Goal: Task Accomplishment & Management: Use online tool/utility

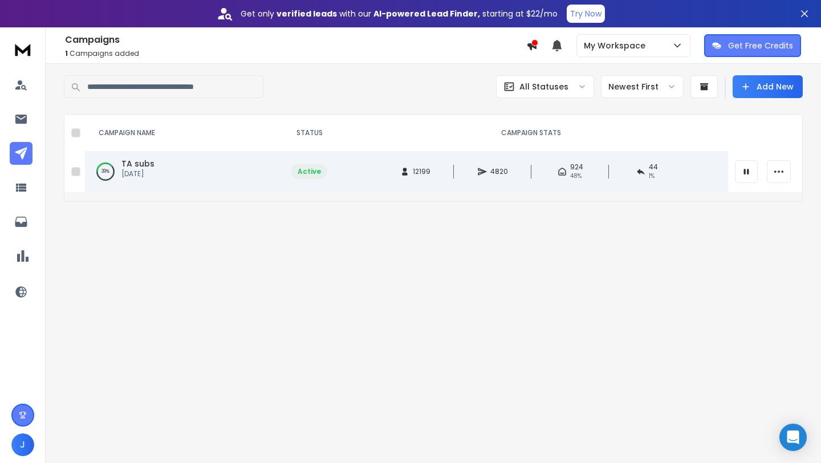
click at [188, 168] on div "39 % TA subs 15 days ago" at bounding box center [184, 171] width 177 height 27
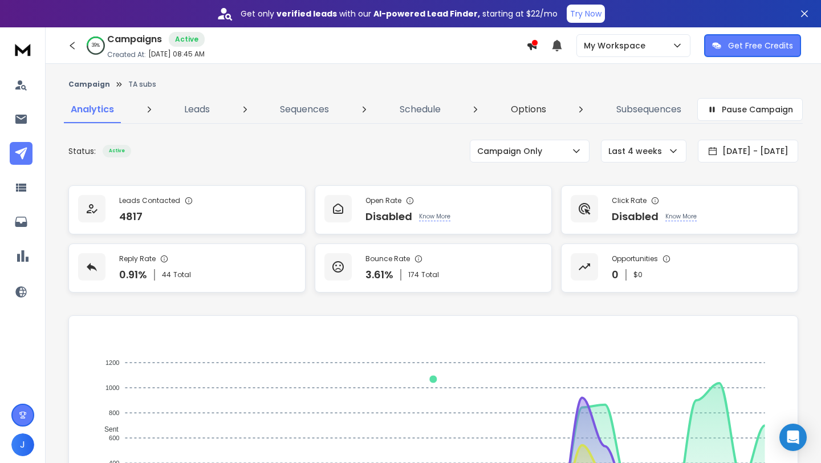
click at [532, 105] on p "Options" at bounding box center [528, 110] width 35 height 14
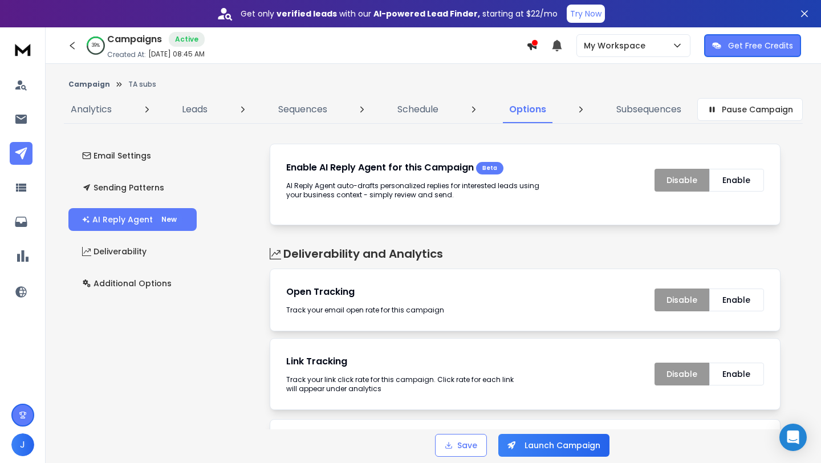
scroll to position [1186, 0]
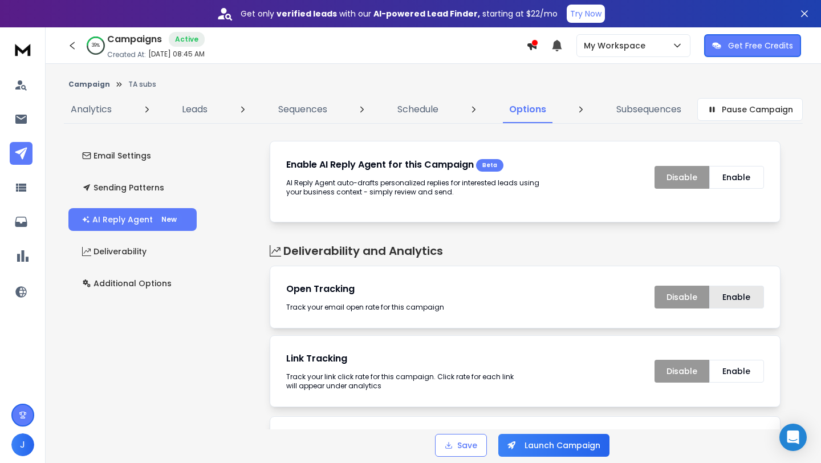
click at [739, 302] on button "Enable" at bounding box center [736, 297] width 55 height 23
click at [472, 451] on button "Save" at bounding box center [461, 445] width 52 height 23
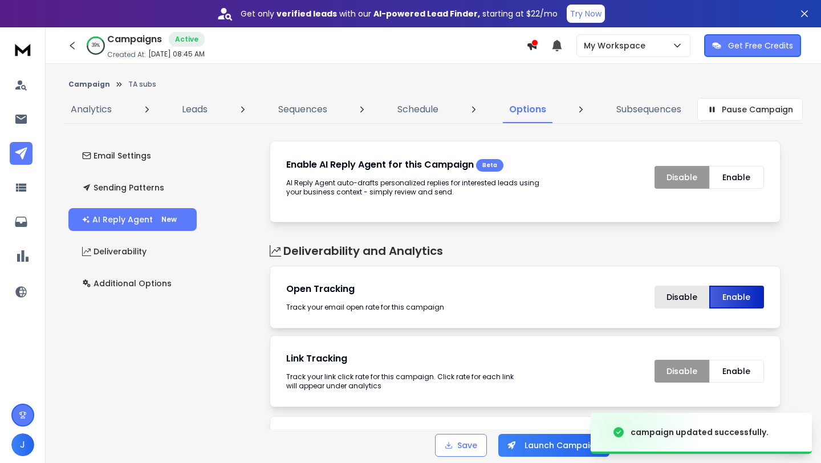
click at [530, 450] on button "Launch Campaign" at bounding box center [553, 445] width 111 height 23
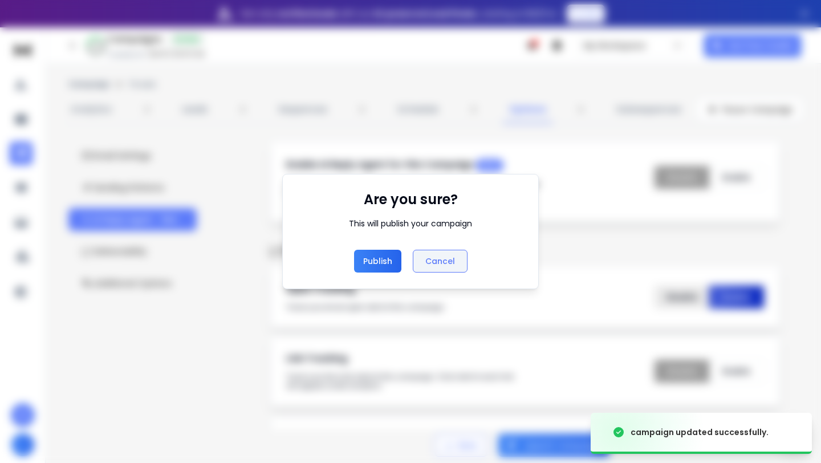
click at [379, 262] on button "Publish" at bounding box center [377, 261] width 47 height 23
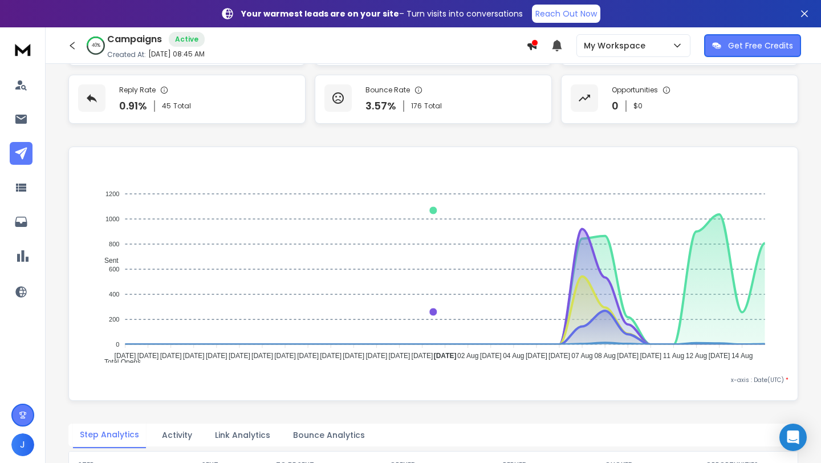
scroll to position [206, 0]
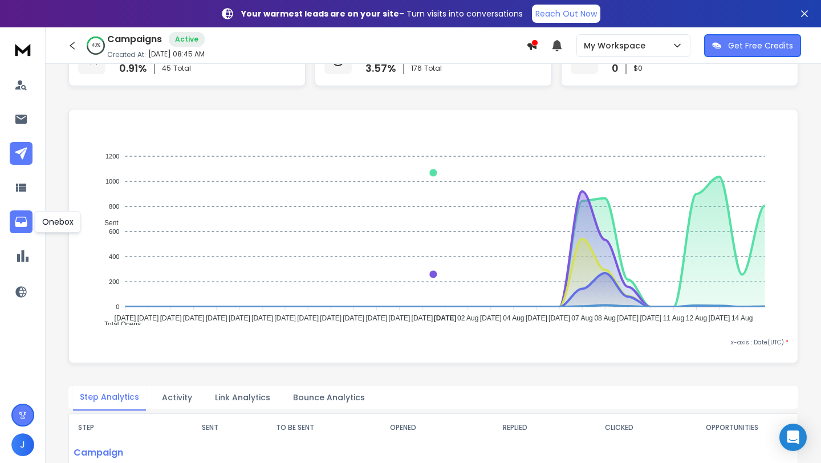
click at [21, 223] on icon at bounding box center [21, 222] width 12 height 10
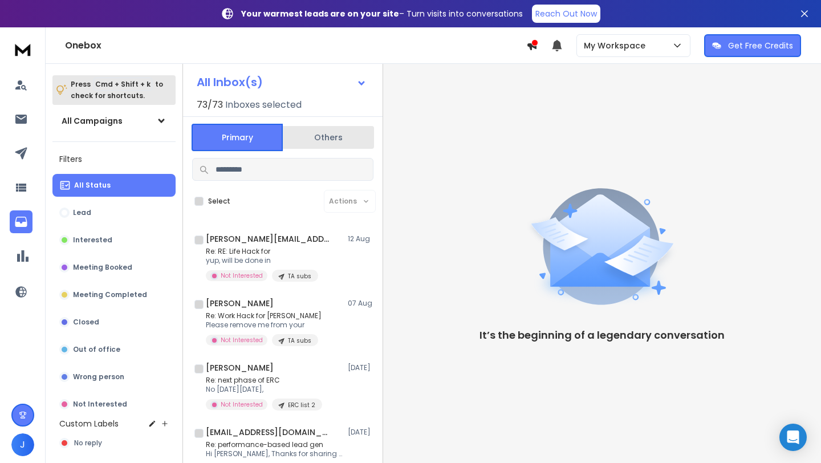
click at [328, 128] on button "Others" at bounding box center [328, 137] width 91 height 25
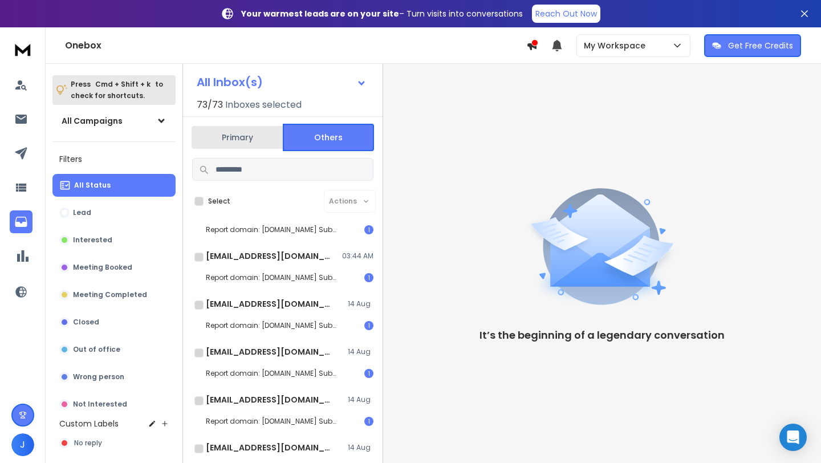
scroll to position [294, 0]
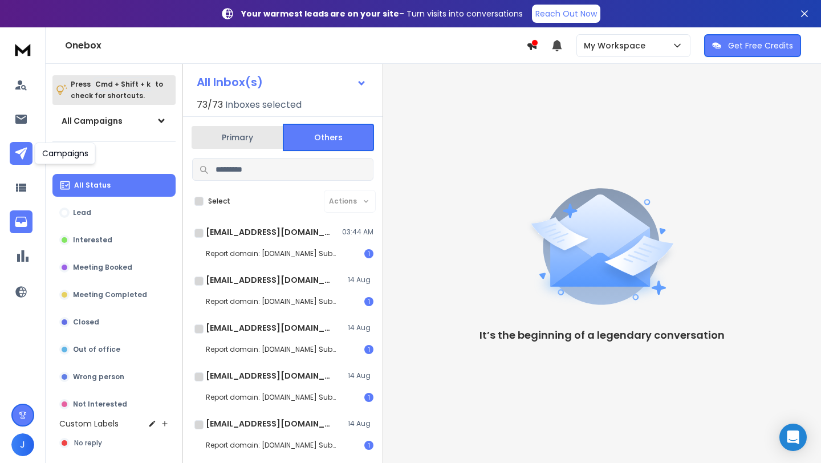
click at [25, 150] on icon at bounding box center [21, 153] width 12 height 12
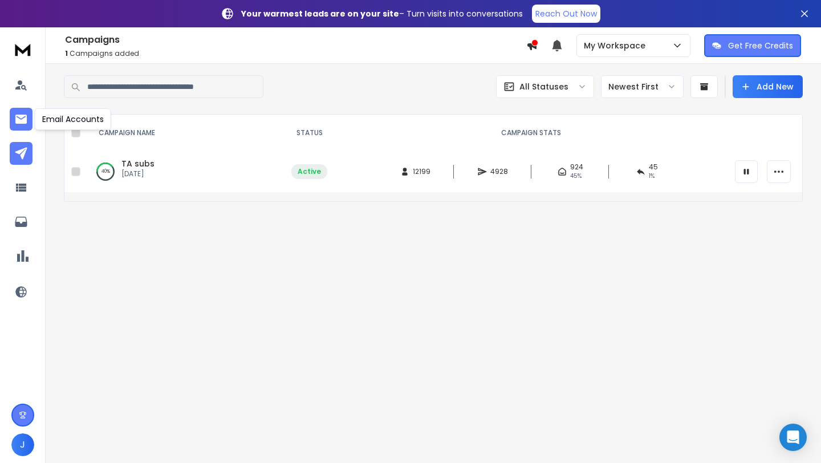
click at [14, 121] on icon at bounding box center [21, 119] width 14 height 14
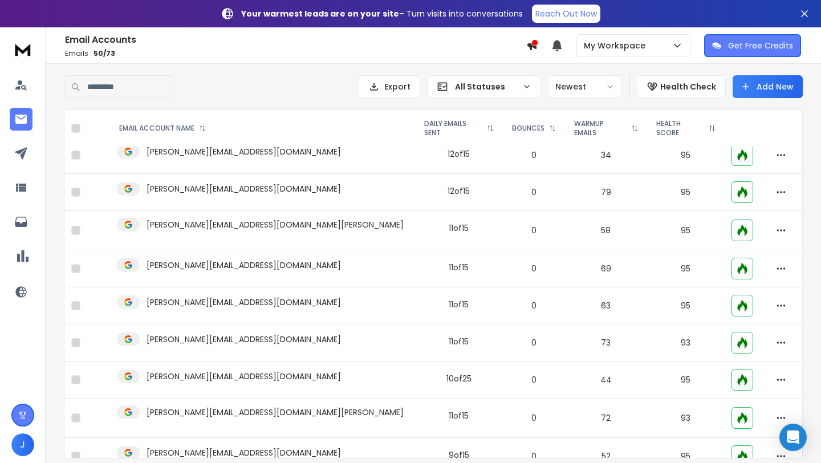
scroll to position [1401, 0]
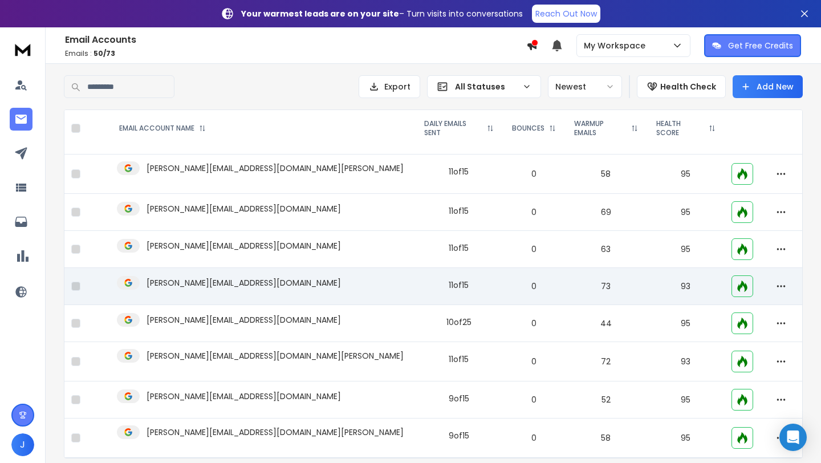
click at [148, 295] on td "andy@anylennyresearch.com" at bounding box center [262, 286] width 305 height 37
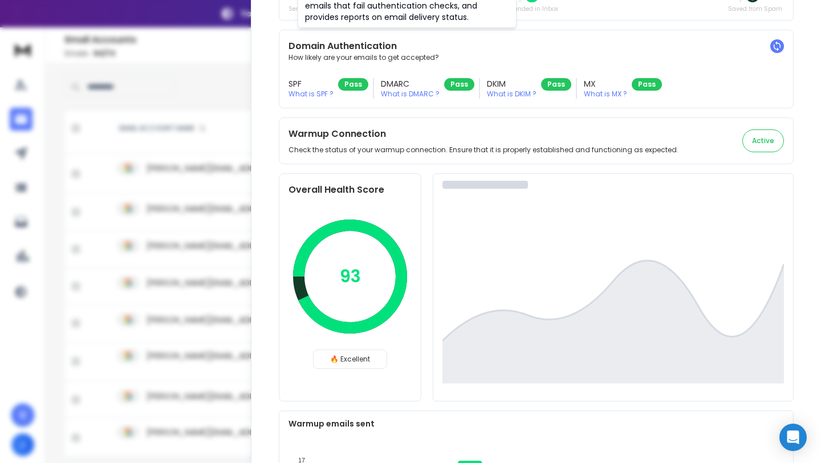
scroll to position [436, 0]
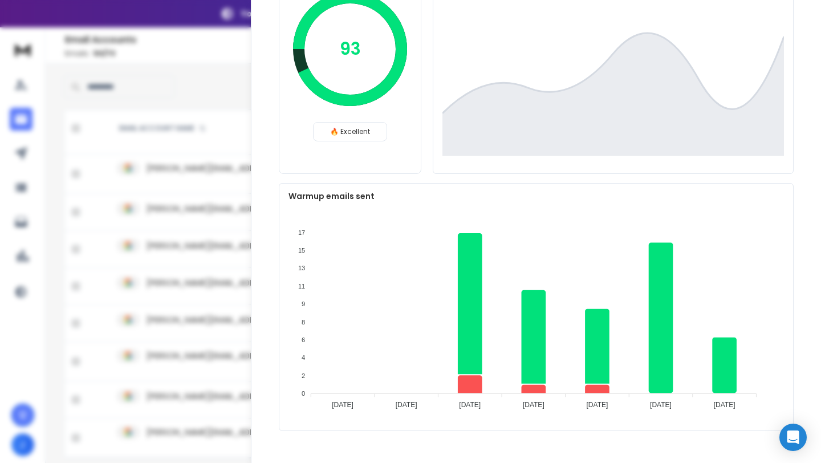
click at [127, 265] on div at bounding box center [410, 231] width 821 height 463
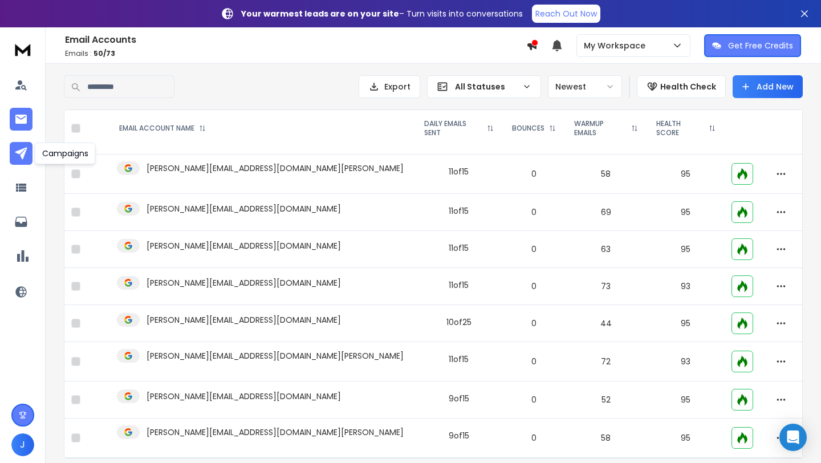
click at [21, 147] on icon at bounding box center [21, 154] width 14 height 14
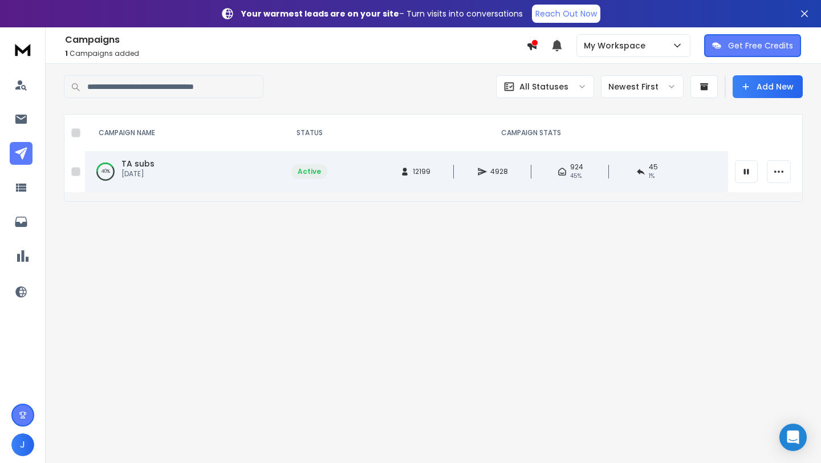
click at [735, 177] on button at bounding box center [746, 171] width 23 height 23
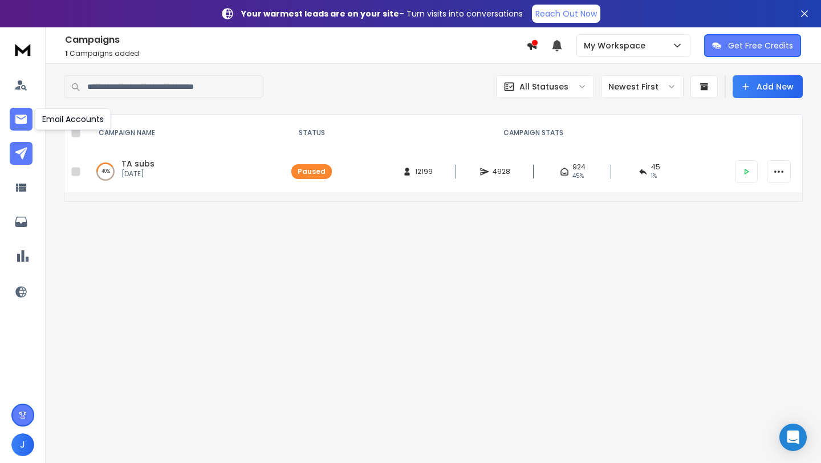
click at [13, 113] on link at bounding box center [21, 119] width 23 height 23
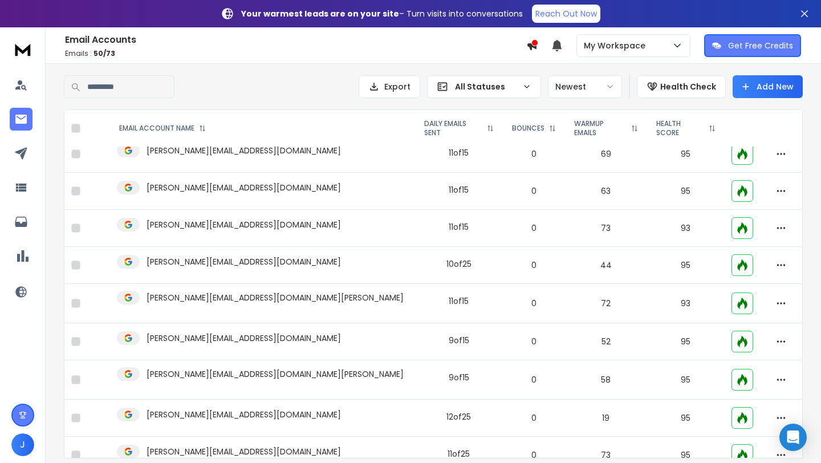
scroll to position [1482, 0]
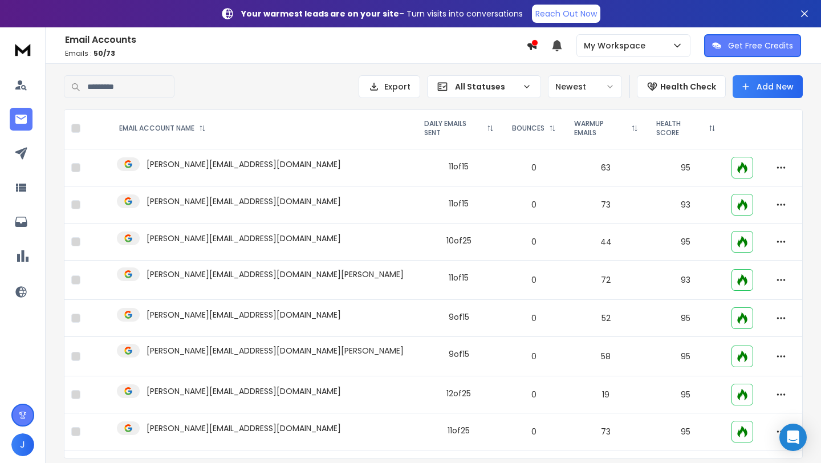
click at [310, 316] on div "nina@anylennyresearch.com" at bounding box center [262, 315] width 291 height 14
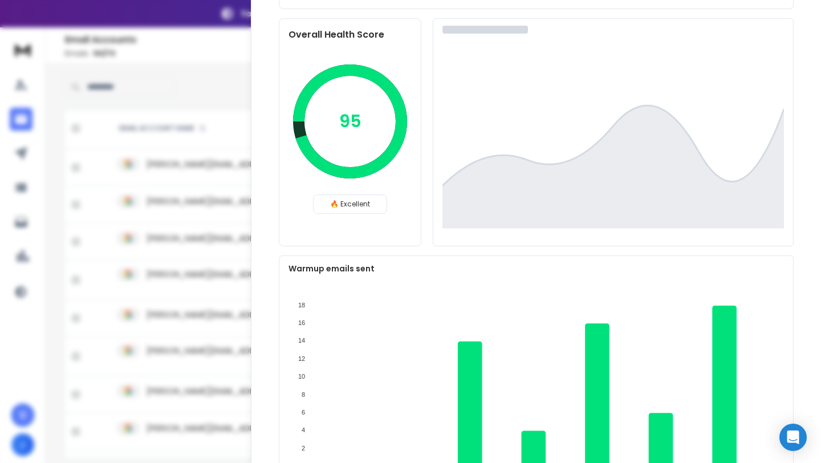
scroll to position [436, 0]
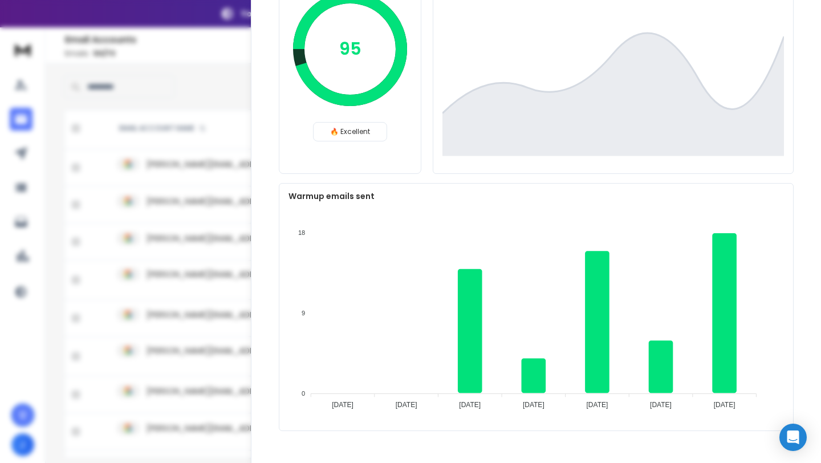
click at [141, 295] on div at bounding box center [410, 231] width 821 height 463
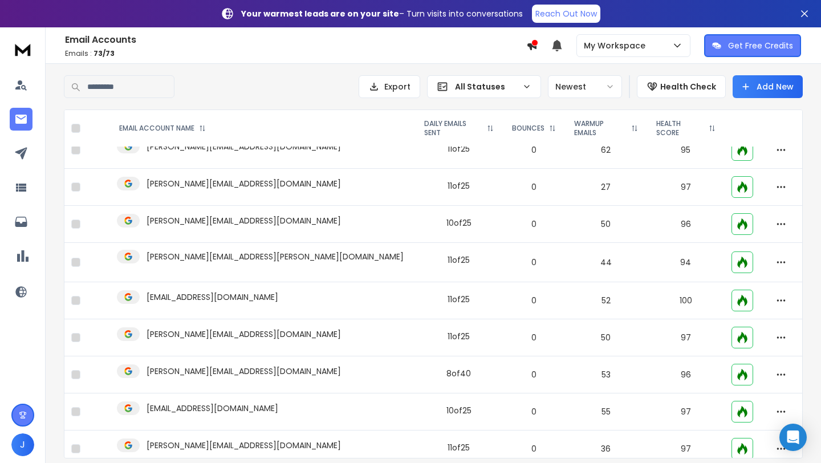
scroll to position [2348, 0]
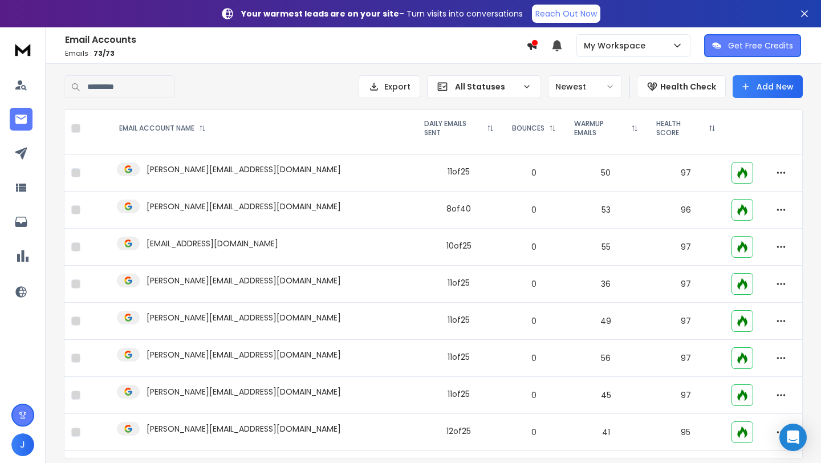
click at [141, 311] on div "joanna@mindshareika.com" at bounding box center [229, 318] width 224 height 14
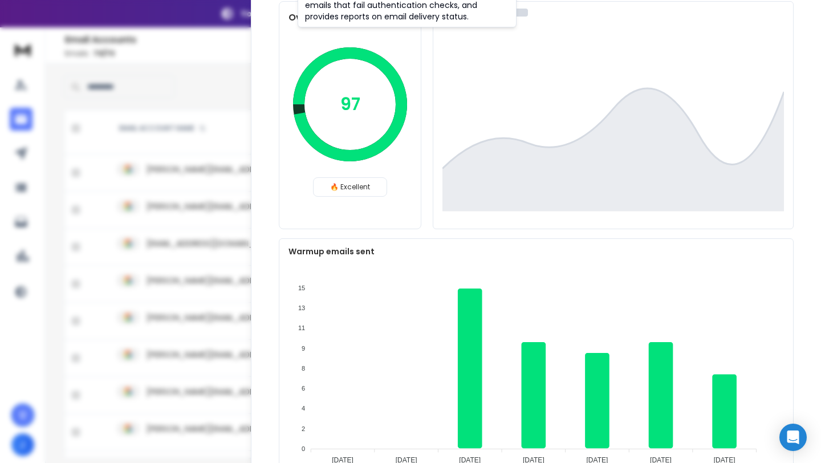
scroll to position [436, 0]
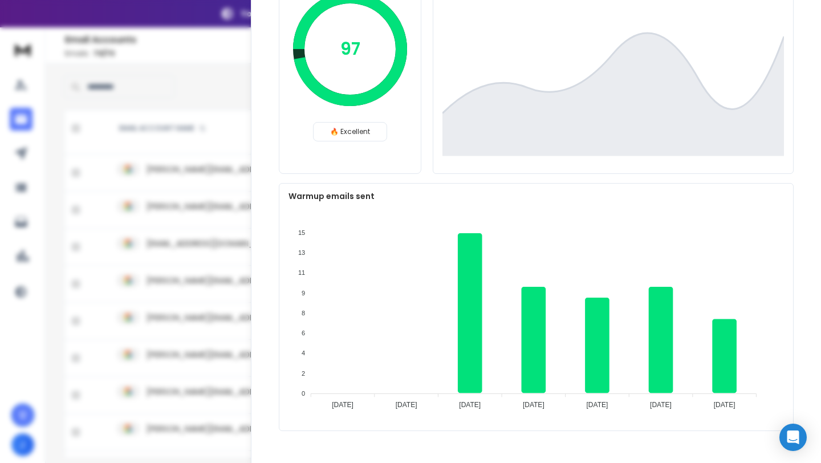
click at [144, 217] on div at bounding box center [410, 231] width 821 height 463
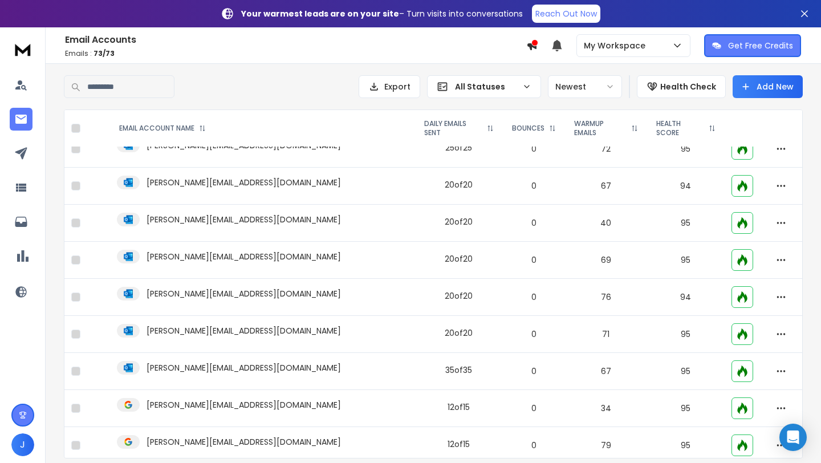
scroll to position [764, 0]
